Goal: Task Accomplishment & Management: Manage account settings

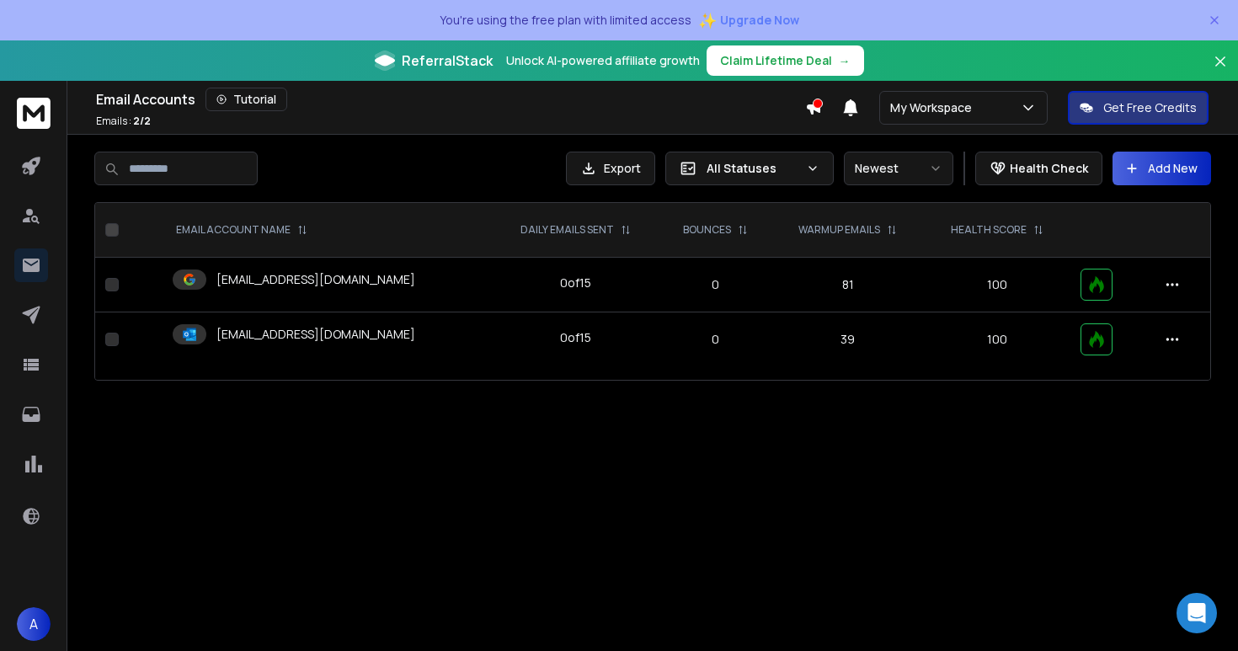
click at [1089, 338] on icon at bounding box center [1096, 339] width 14 height 17
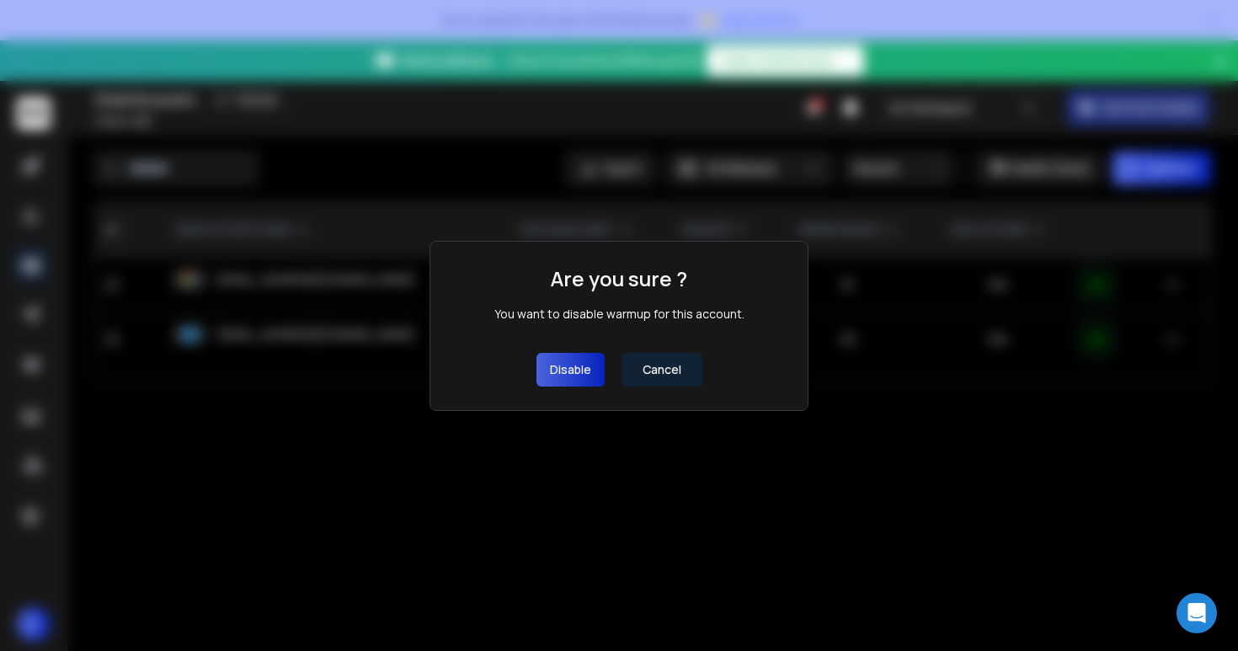
click at [669, 369] on button "Cancel" at bounding box center [662, 370] width 81 height 34
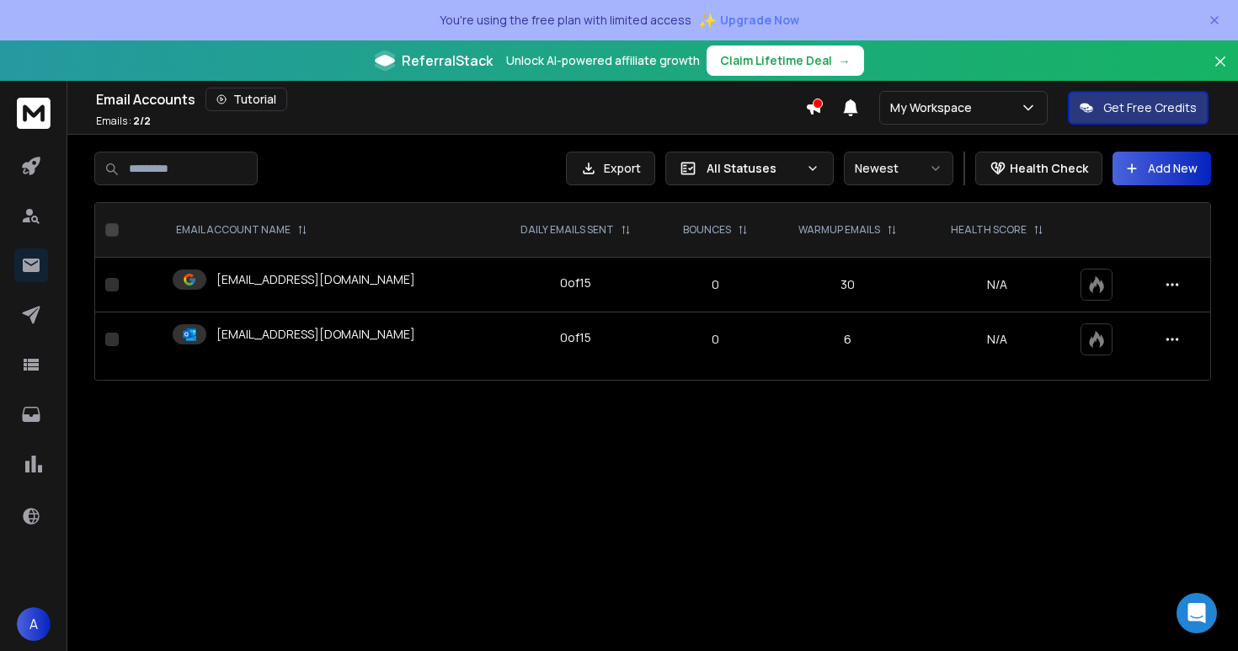
click at [268, 331] on p "[EMAIL_ADDRESS][DOMAIN_NAME]" at bounding box center [315, 334] width 199 height 17
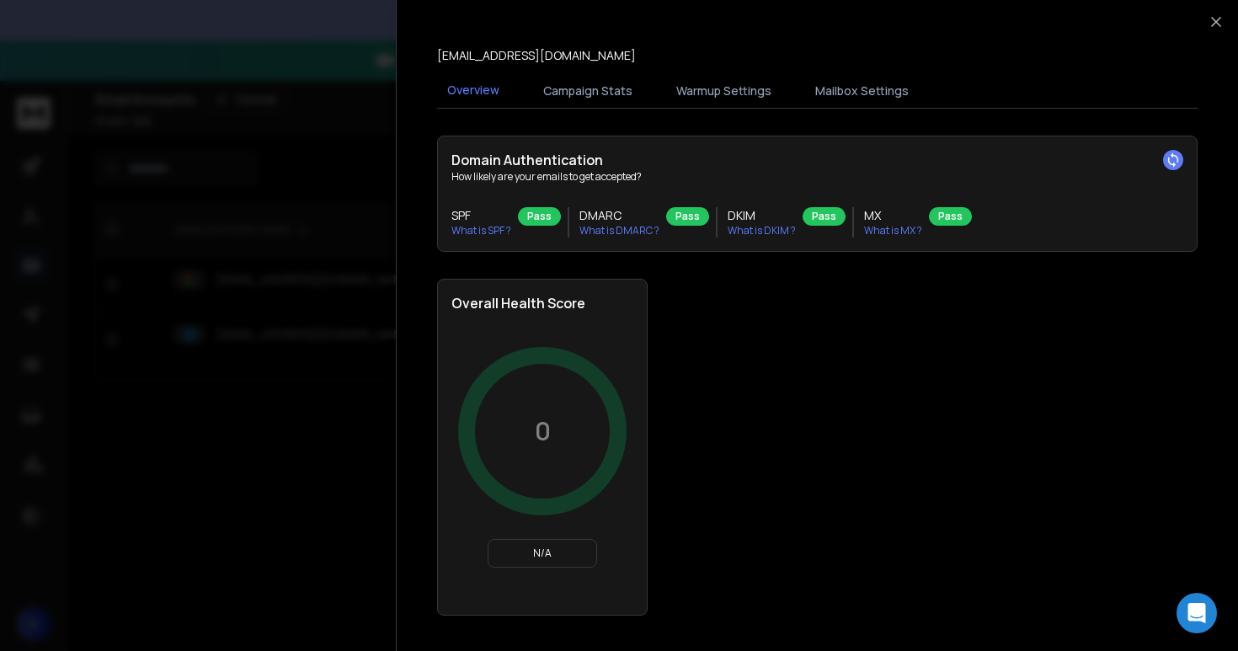
scroll to position [12, 0]
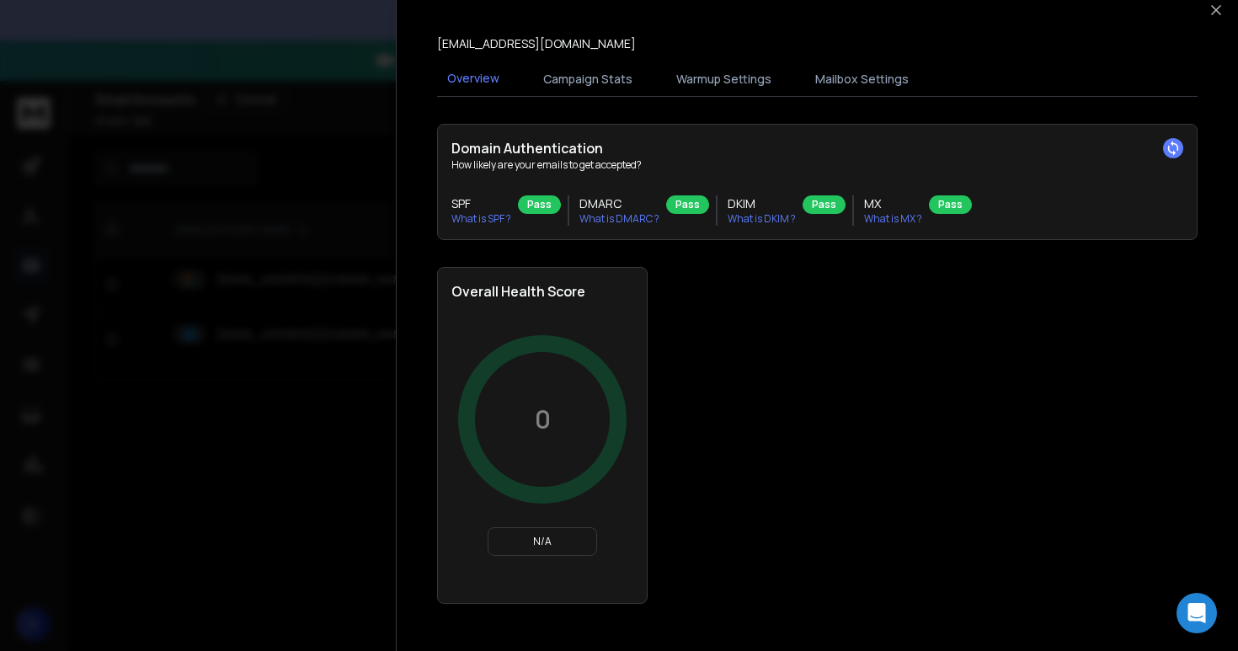
click at [708, 77] on button "Warmup Settings" at bounding box center [723, 79] width 115 height 37
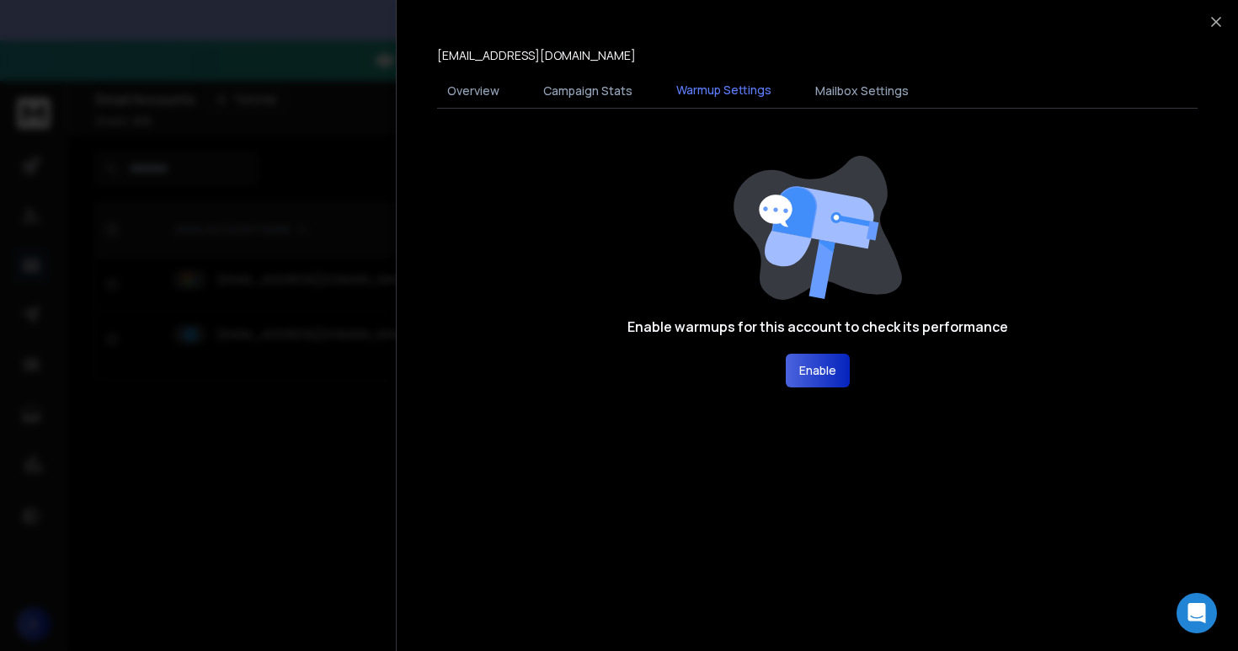
click at [541, 81] on button "Campaign Stats" at bounding box center [587, 90] width 109 height 37
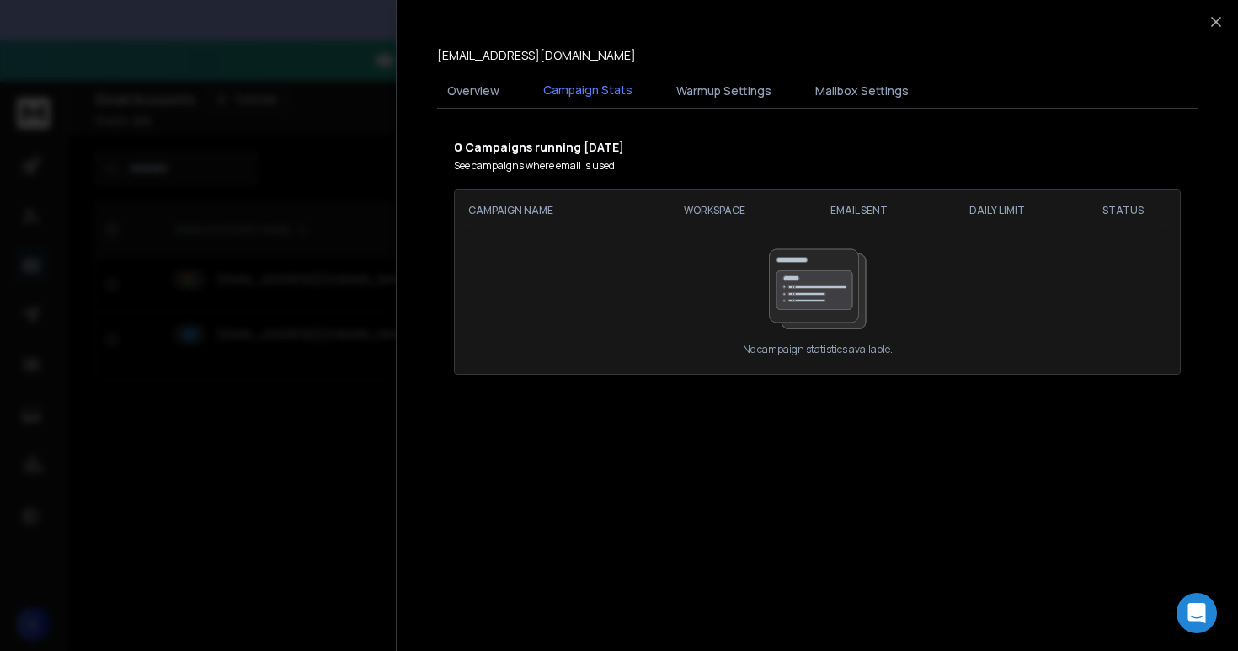
click at [472, 100] on button "Overview" at bounding box center [473, 90] width 72 height 37
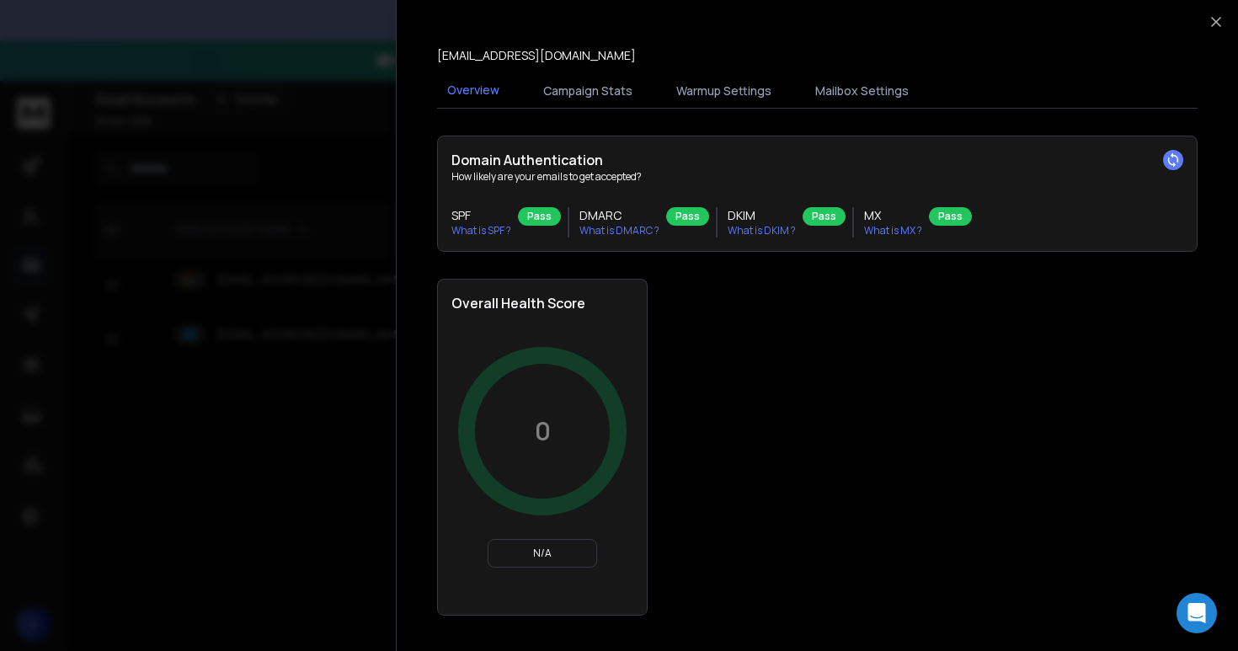
click at [1210, 11] on div "Multi Select Table Sheet [EMAIL_ADDRESS][DOMAIN_NAME] Overview Campaign Stats W…" at bounding box center [817, 325] width 842 height 651
click at [1208, 21] on icon "button" at bounding box center [1216, 21] width 17 height 17
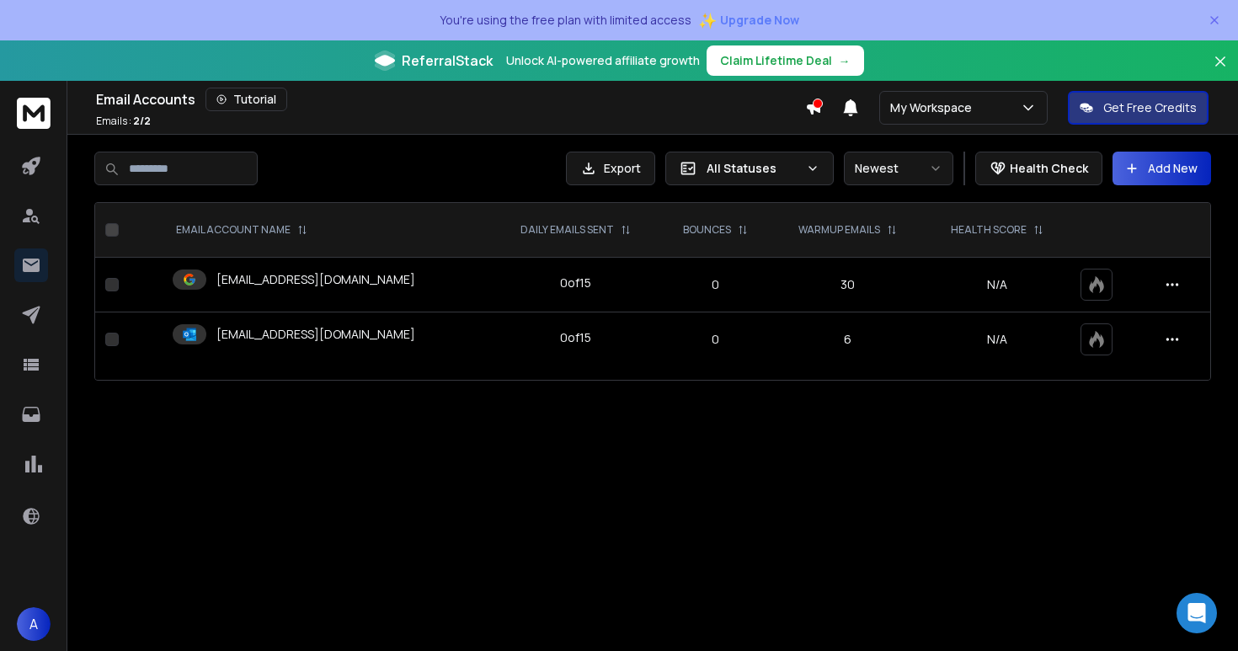
click at [113, 287] on button "button" at bounding box center [111, 284] width 13 height 13
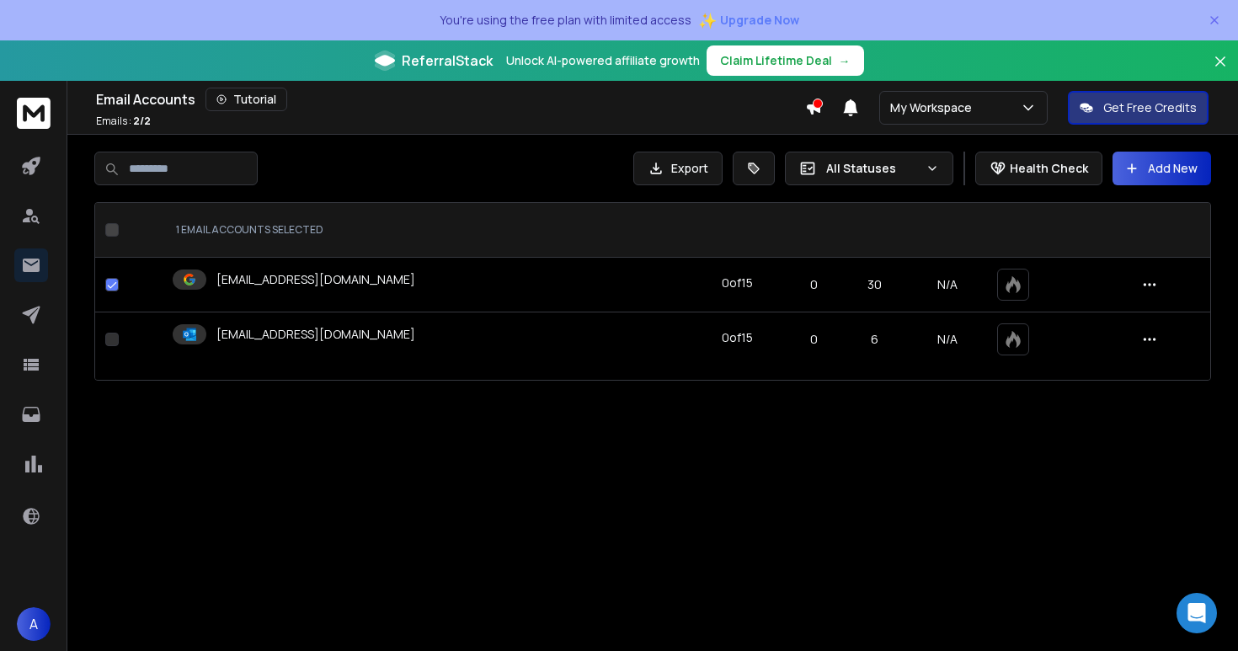
click at [111, 334] on button "button" at bounding box center [111, 339] width 13 height 13
click at [109, 286] on button "button" at bounding box center [111, 284] width 13 height 13
click at [110, 338] on button "button" at bounding box center [111, 339] width 13 height 13
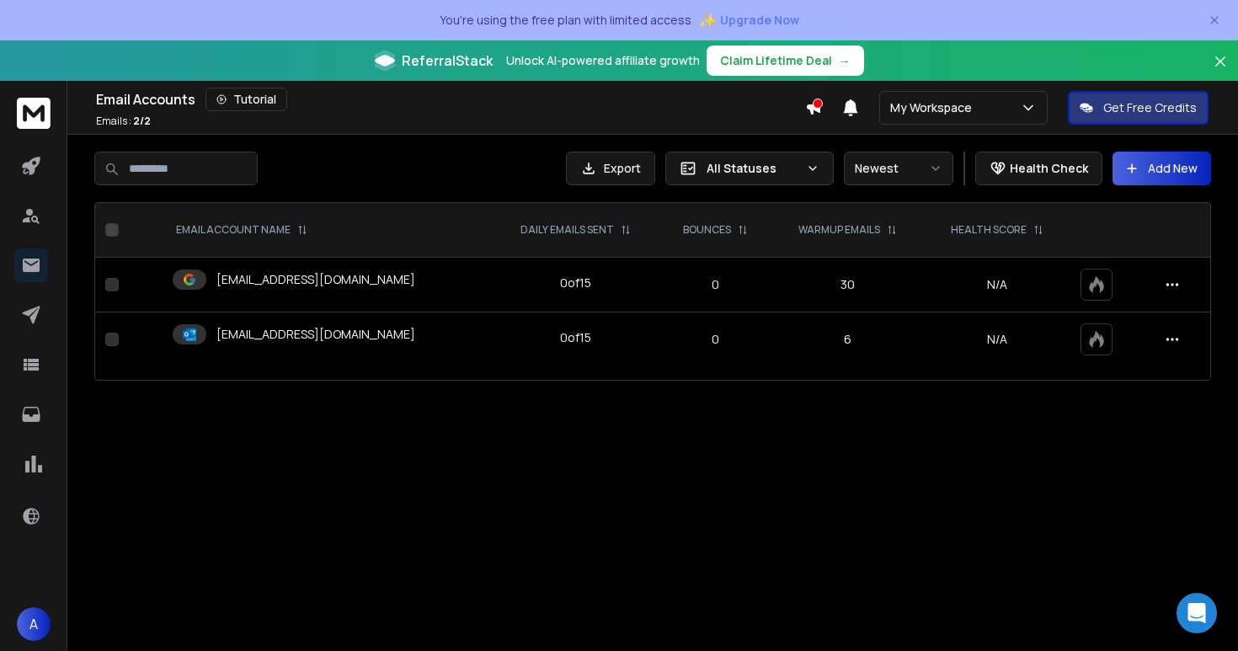
click at [1174, 280] on button at bounding box center [1173, 284] width 56 height 29
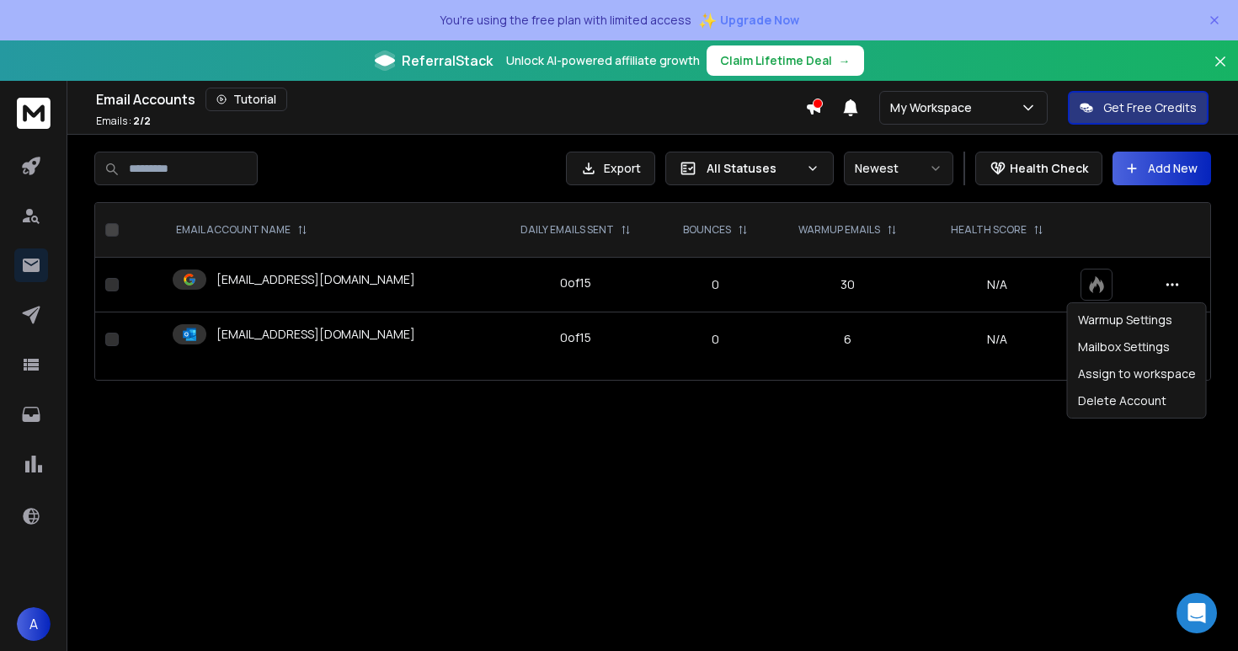
click at [753, 497] on div "You're using the free plan with limited access ✨ Upgrade Now ReferralStack Unlo…" at bounding box center [619, 325] width 1238 height 651
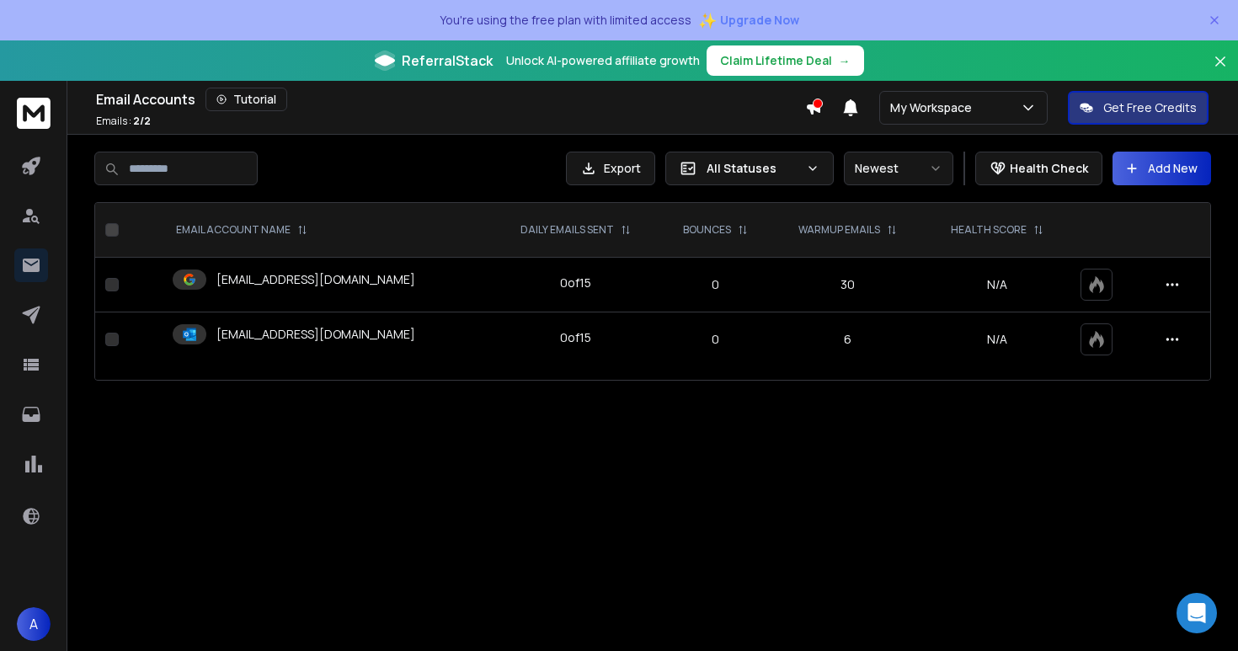
click at [1167, 284] on icon at bounding box center [1173, 284] width 13 height 3
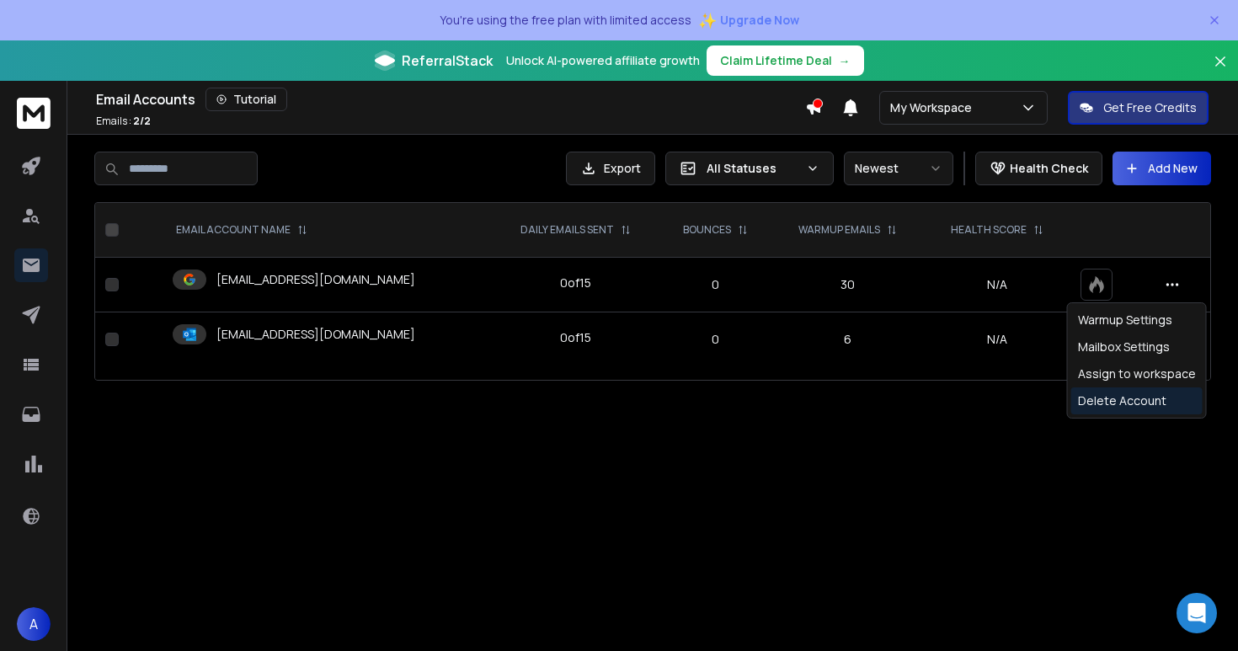
click at [1135, 403] on div "Delete Account" at bounding box center [1136, 400] width 131 height 27
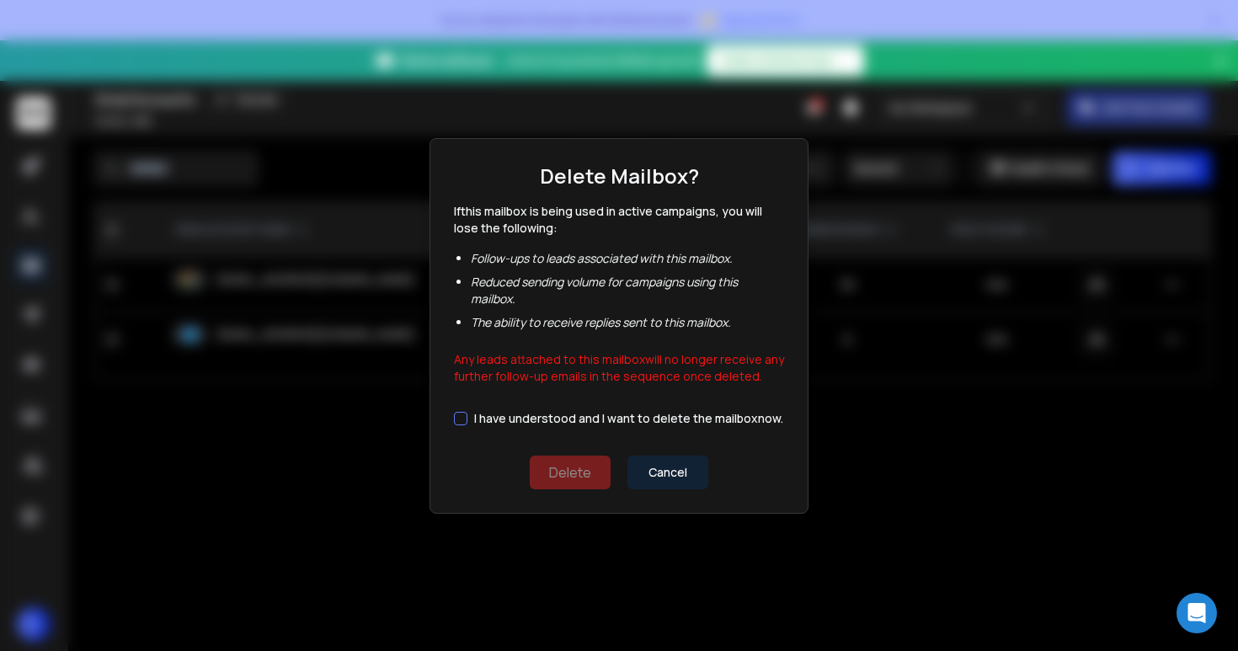
click at [505, 420] on label "I have understood and I want to delete the mailbox now." at bounding box center [628, 419] width 309 height 12
click at [467, 420] on button "I have understood and I want to delete the mailbox now." at bounding box center [460, 418] width 13 height 13
click at [584, 470] on button "Delete" at bounding box center [570, 473] width 81 height 34
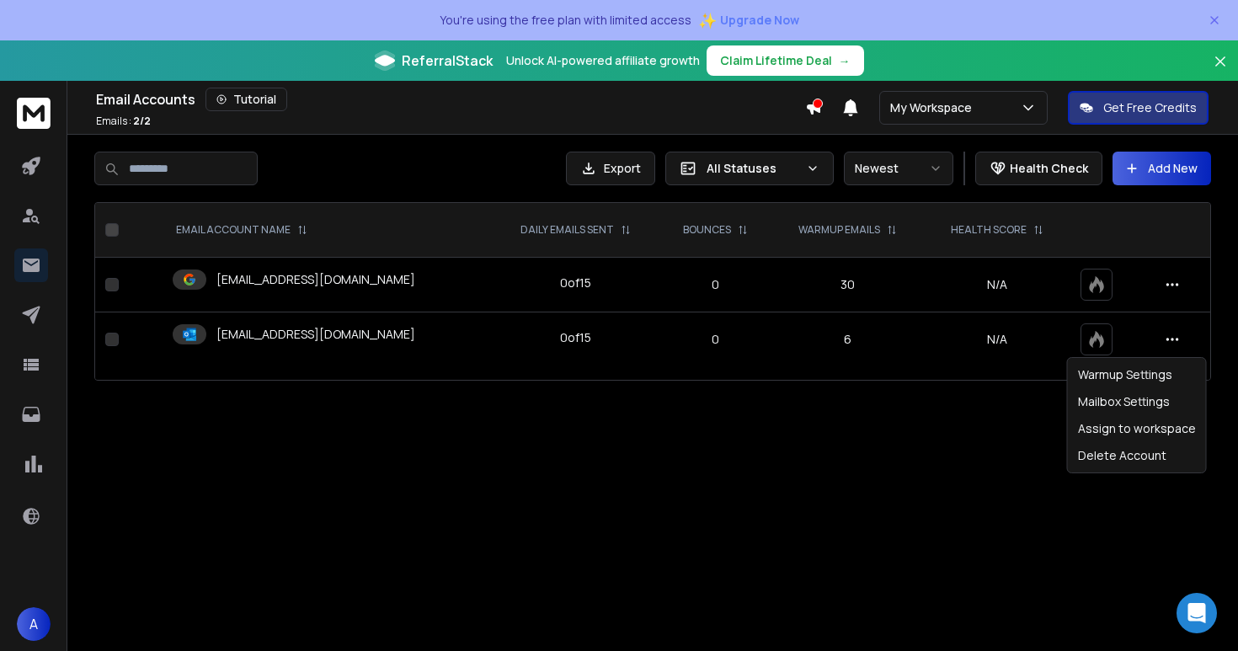
click at [1168, 339] on icon at bounding box center [1172, 339] width 15 height 15
click at [1121, 454] on div "Delete Account" at bounding box center [1136, 455] width 131 height 27
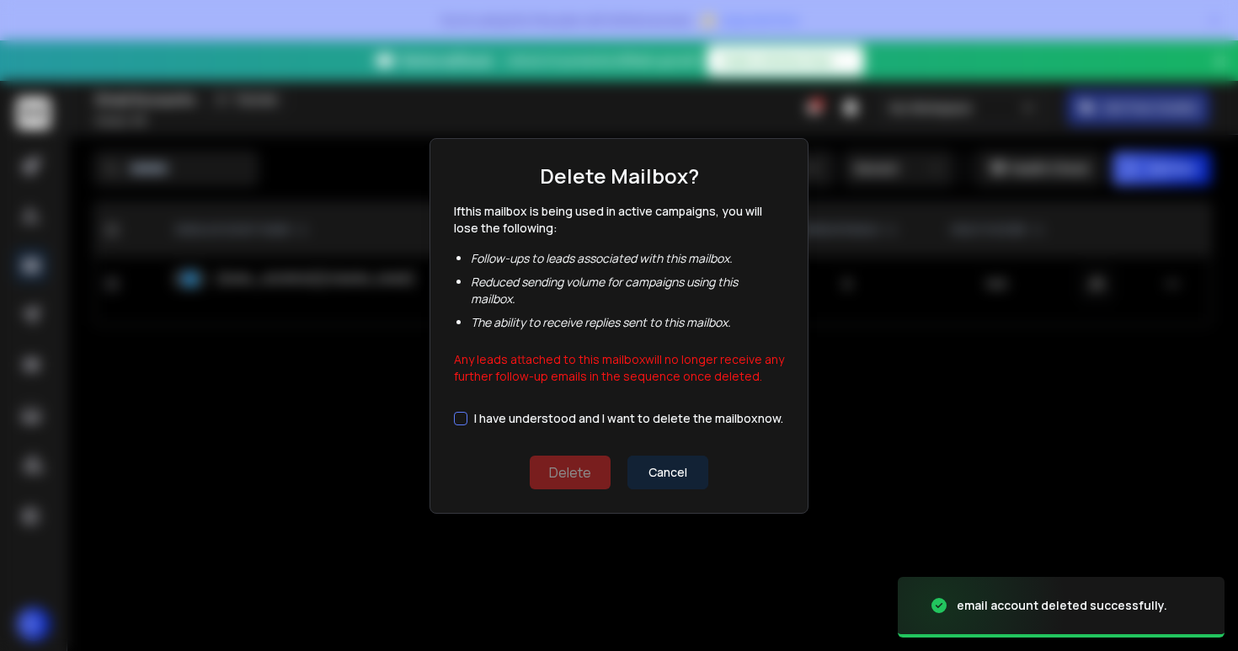
click at [601, 414] on label "I have understood and I want to delete the mailbox now." at bounding box center [628, 419] width 309 height 12
click at [467, 414] on button "I have understood and I want to delete the mailbox now." at bounding box center [460, 418] width 13 height 13
click at [563, 480] on button "Delete" at bounding box center [570, 473] width 81 height 34
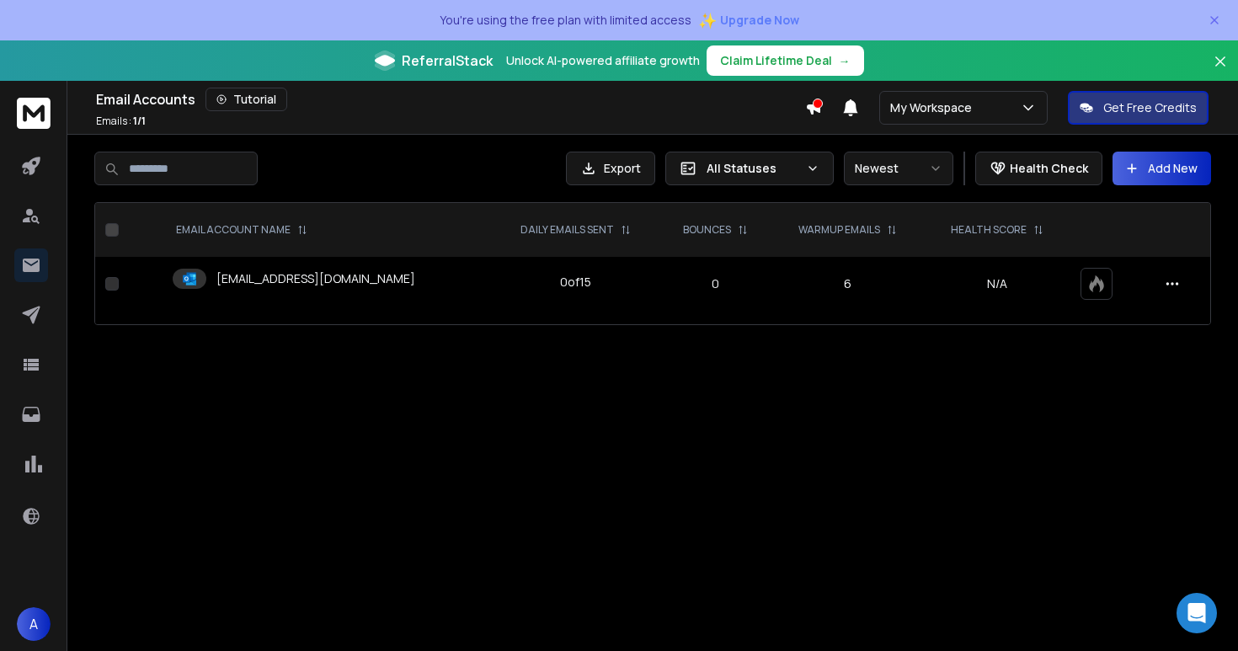
click at [1156, 285] on button at bounding box center [1173, 284] width 56 height 29
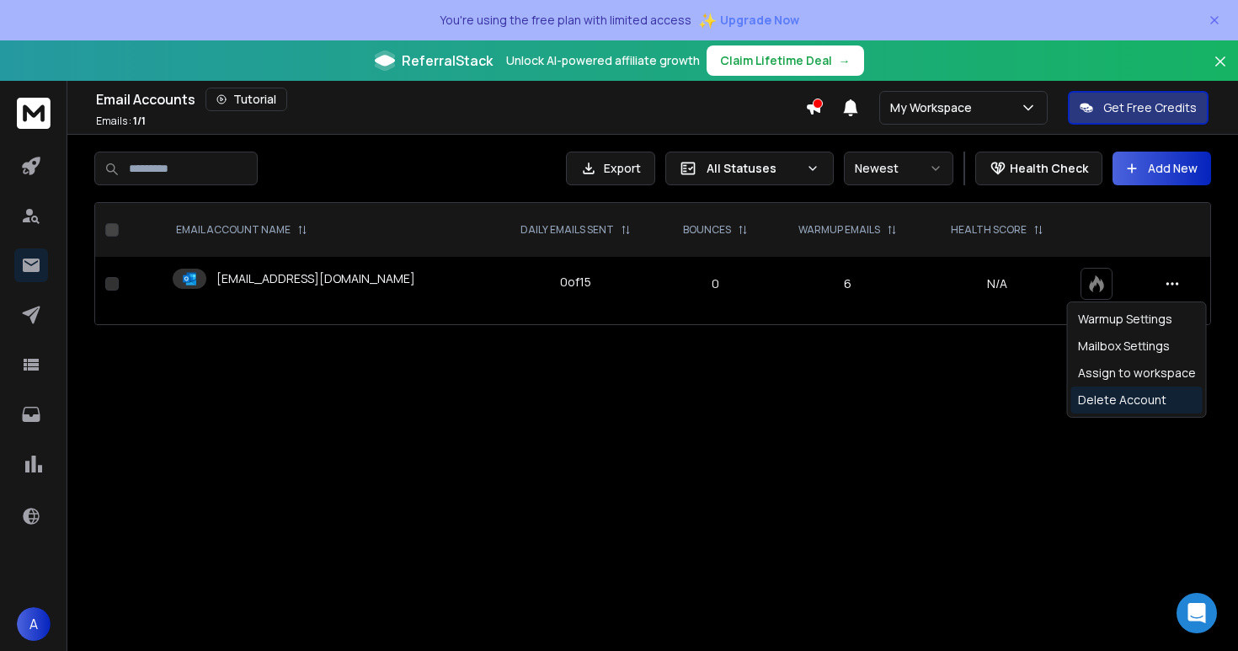
click at [1103, 396] on div "Delete Account" at bounding box center [1136, 400] width 131 height 27
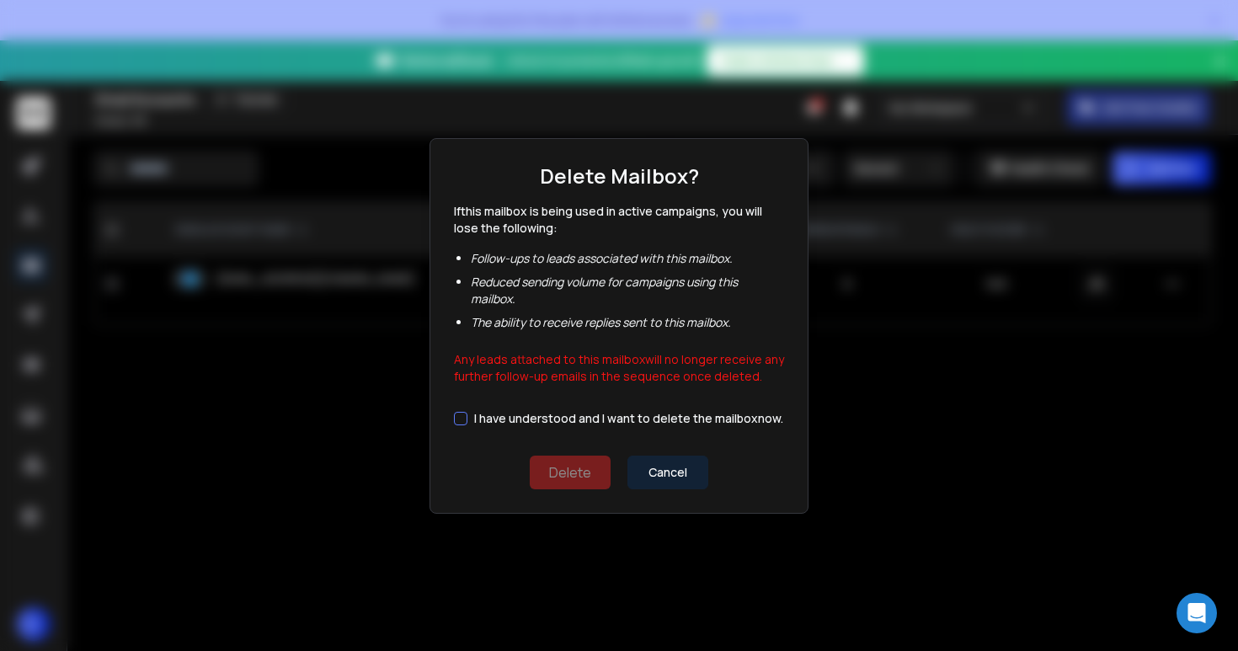
click at [563, 419] on label "I have understood and I want to delete the mailbox now." at bounding box center [628, 419] width 309 height 12
click at [467, 419] on button "I have understood and I want to delete the mailbox now." at bounding box center [460, 418] width 13 height 13
click at [563, 476] on button "Delete" at bounding box center [570, 473] width 81 height 34
